Goal: Task Accomplishment & Management: Manage account settings

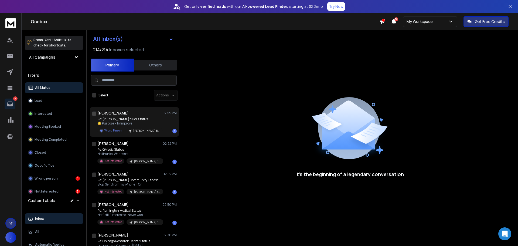
click at [155, 118] on p "Re: [PERSON_NAME]'s Deli Status" at bounding box center [129, 119] width 65 height 4
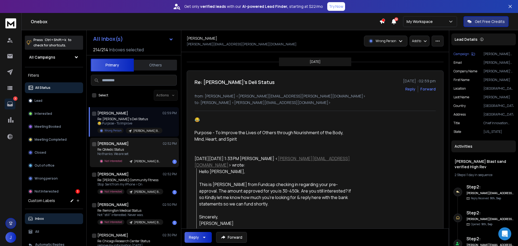
click at [147, 155] on p "No thanks. We are set" at bounding box center [129, 154] width 65 height 4
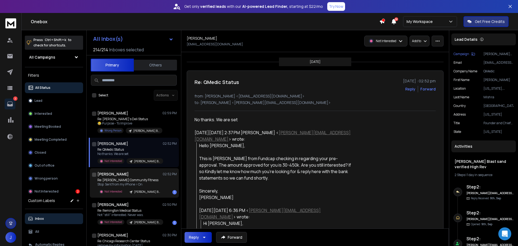
click at [158, 179] on p "Re: [PERSON_NAME] Community Fitness" at bounding box center [129, 180] width 65 height 4
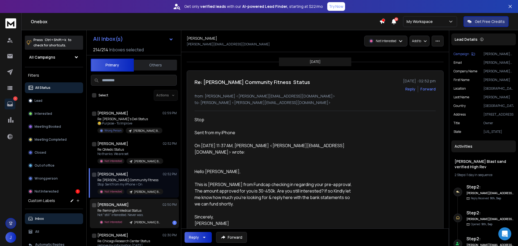
click at [157, 217] on div "Re: Remington Medical Status Not "still" interested. Never was. Not Interested …" at bounding box center [130, 216] width 66 height 16
